Goal: Information Seeking & Learning: Find contact information

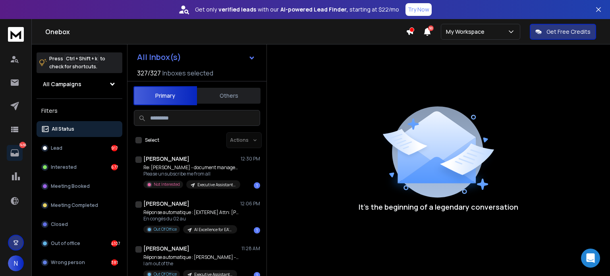
scroll to position [238, 0]
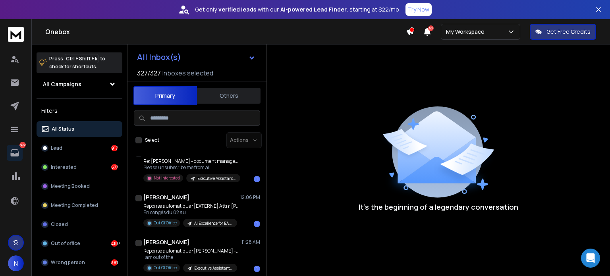
click at [232, 102] on button "Others" at bounding box center [229, 95] width 64 height 17
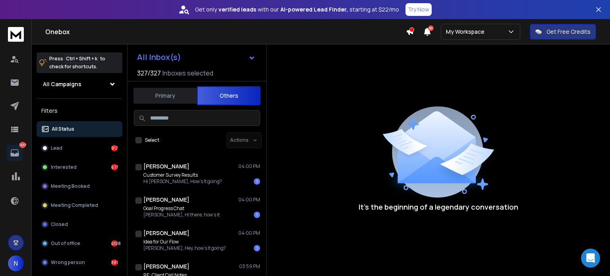
click at [195, 105] on div "Primary Others Select Actions [PERSON_NAME][GEOGRAPHIC_DATA] 04:00 PM Customer …" at bounding box center [196, 224] width 139 height 272
click at [195, 112] on input at bounding box center [197, 118] width 126 height 16
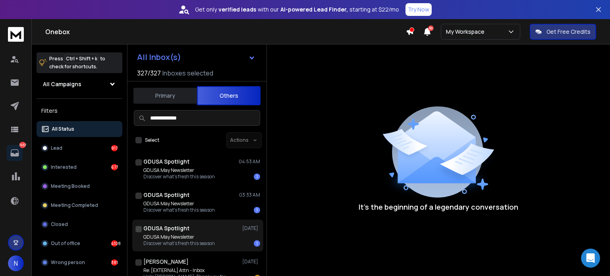
scroll to position [278, 0]
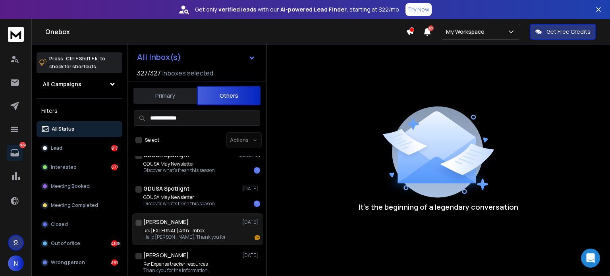
click at [202, 232] on p "Re: [EXTERNAL] Attn - Inbox" at bounding box center [184, 231] width 83 height 6
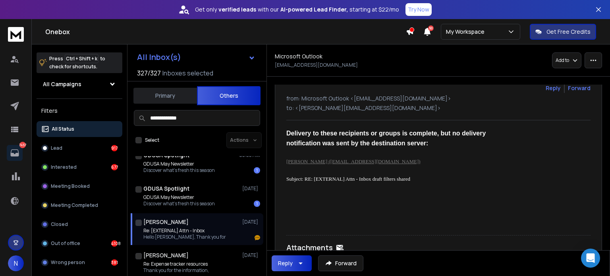
scroll to position [119, 0]
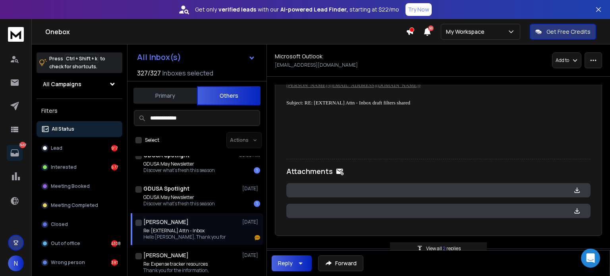
click at [187, 115] on input "**********" at bounding box center [197, 118] width 126 height 16
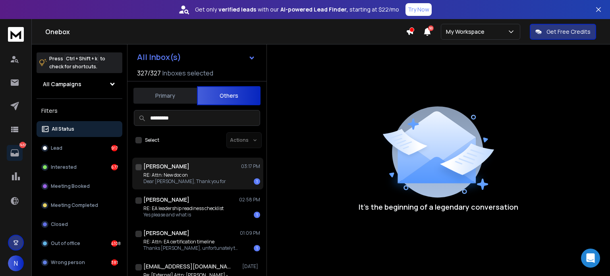
type input "*********"
click at [224, 181] on div "RE: Attn: New doc on Dear [PERSON_NAME], Thank you for 1" at bounding box center [201, 178] width 117 height 13
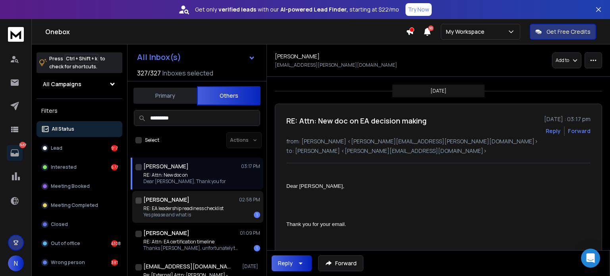
click at [203, 197] on div "[PERSON_NAME] 02:58 PM" at bounding box center [201, 200] width 117 height 8
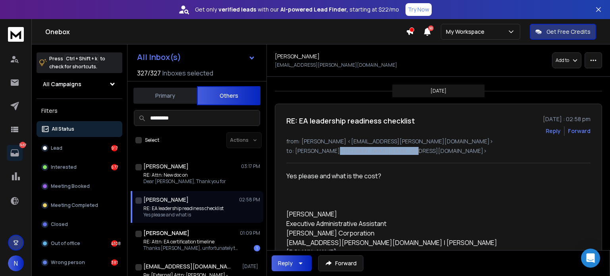
drag, startPoint x: 387, startPoint y: 151, endPoint x: 321, endPoint y: 149, distance: 65.5
click at [321, 149] on p "to: [PERSON_NAME] <[PERSON_NAME][EMAIL_ADDRESS][DOMAIN_NAME]>" at bounding box center [438, 151] width 304 height 8
drag, startPoint x: 321, startPoint y: 149, endPoint x: 384, endPoint y: 149, distance: 63.1
click at [384, 149] on p "to: [PERSON_NAME] <[PERSON_NAME][EMAIL_ADDRESS][DOMAIN_NAME]>" at bounding box center [438, 151] width 304 height 8
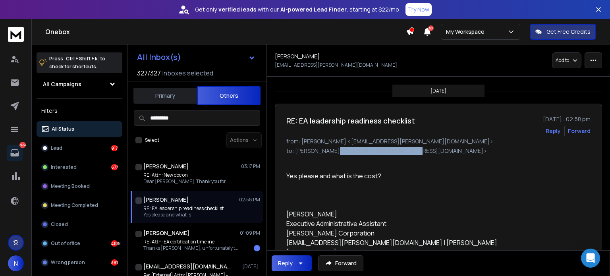
copy p "<[PERSON_NAME][EMAIL_ADDRESS][DOMAIN_NAME]"
drag, startPoint x: 386, startPoint y: 150, endPoint x: 320, endPoint y: 149, distance: 66.3
click at [320, 149] on p "to: [PERSON_NAME] <[PERSON_NAME][EMAIL_ADDRESS][DOMAIN_NAME]>" at bounding box center [438, 151] width 304 height 8
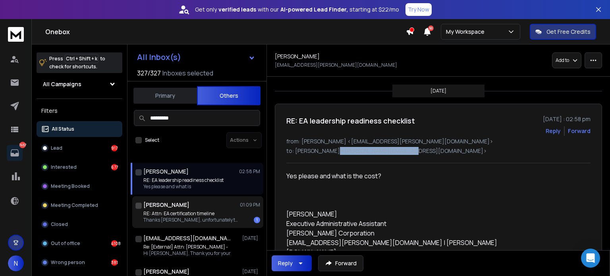
scroll to position [40, 0]
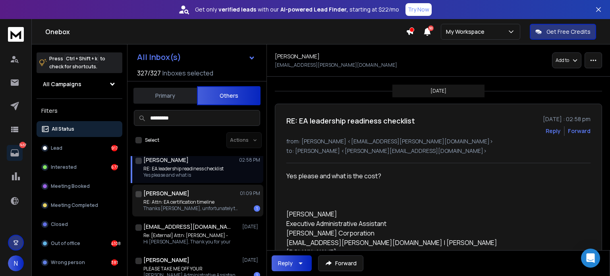
click at [212, 197] on div "[PERSON_NAME] 01:09 PM RE: Attn: EA certification timeline Thanks [PERSON_NAME]…" at bounding box center [201, 200] width 117 height 22
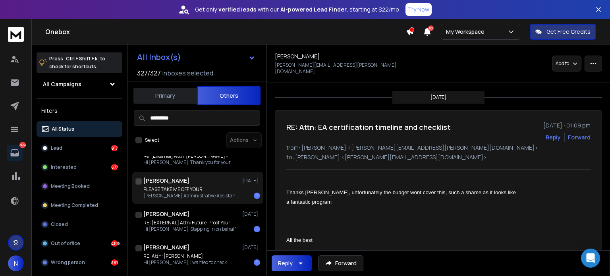
click at [218, 197] on p "[PERSON_NAME] Administrative Assistant [PHONE_NUMBER]" at bounding box center [190, 196] width 95 height 6
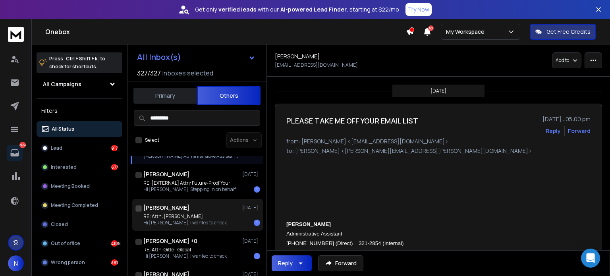
click at [210, 220] on div "RE: Attn: [PERSON_NAME] Hi [PERSON_NAME], I wanted to check 1" at bounding box center [201, 219] width 117 height 13
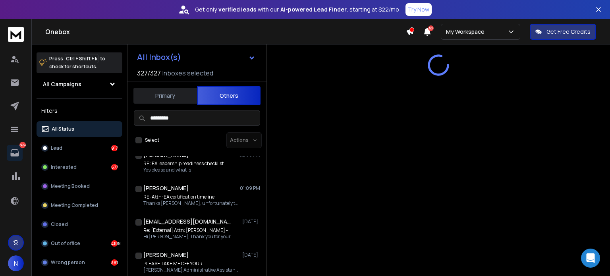
scroll to position [0, 0]
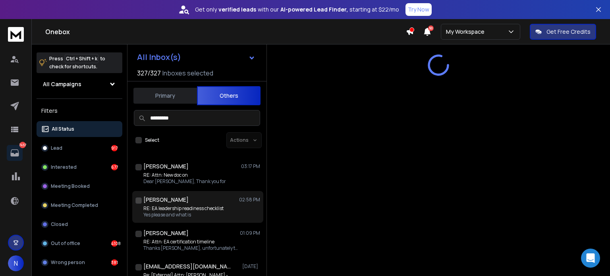
click at [209, 203] on div "[PERSON_NAME] 02:58 PM" at bounding box center [201, 200] width 117 height 8
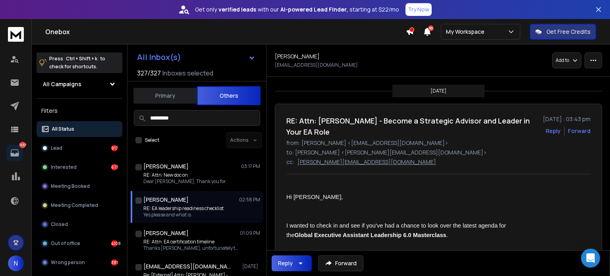
click at [183, 212] on p "Yes please and what is" at bounding box center [183, 215] width 80 height 6
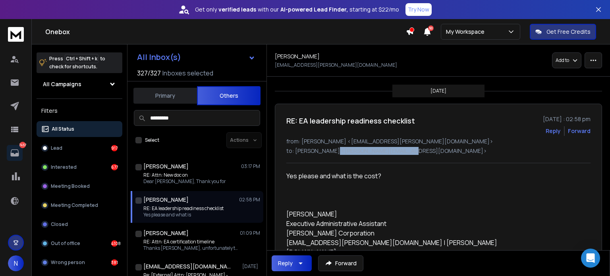
copy p "[PERSON_NAME][EMAIL_ADDRESS][DOMAIN_NAME]"
drag, startPoint x: 386, startPoint y: 151, endPoint x: 322, endPoint y: 152, distance: 63.6
click at [322, 152] on p "to: [PERSON_NAME] <[PERSON_NAME][EMAIL_ADDRESS][DOMAIN_NAME]>" at bounding box center [438, 151] width 304 height 8
